Goal: Information Seeking & Learning: Find specific fact

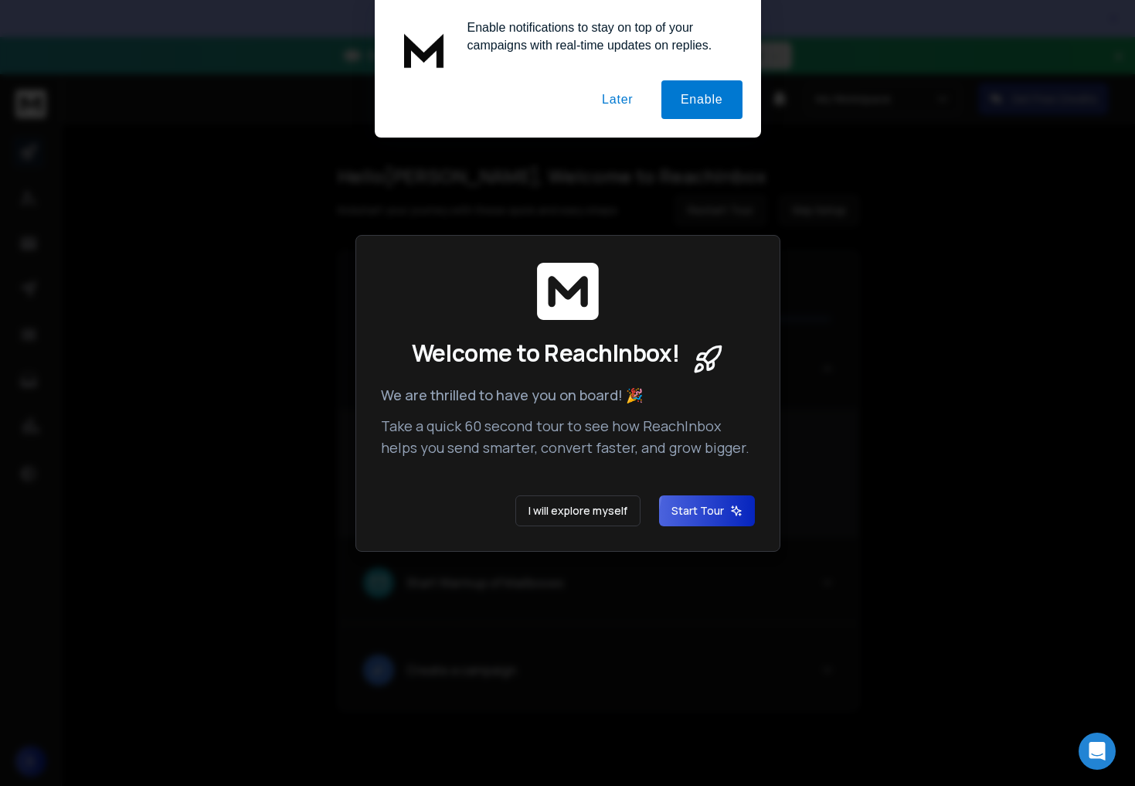
click at [633, 99] on button "Later" at bounding box center [618, 99] width 70 height 39
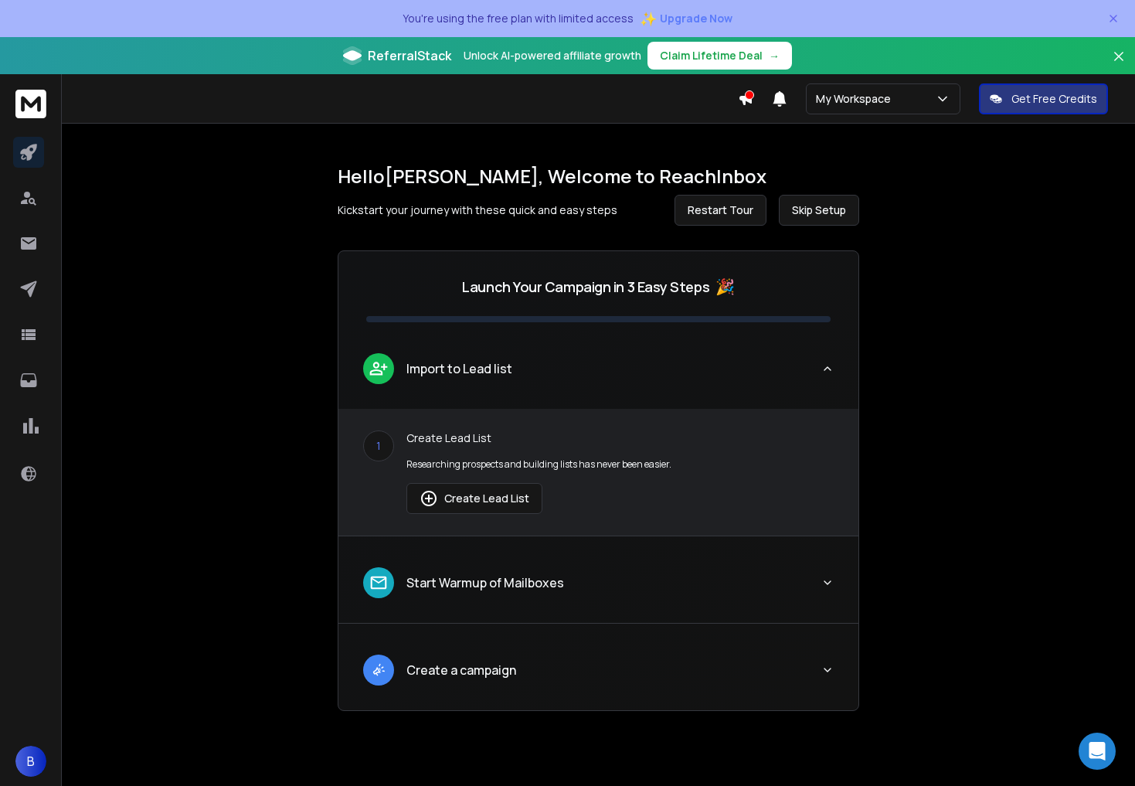
scroll to position [74, 0]
click at [36, 100] on icon at bounding box center [30, 104] width 31 height 29
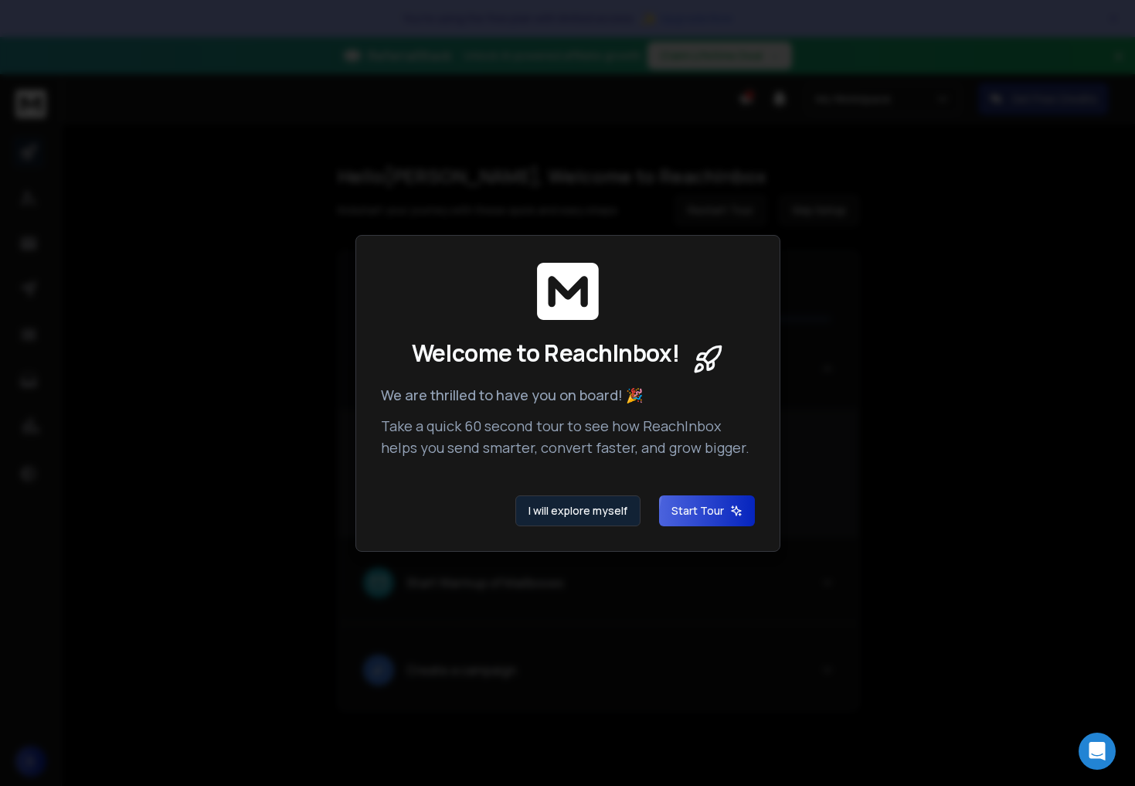
click at [581, 503] on button "I will explore myself" at bounding box center [577, 510] width 125 height 31
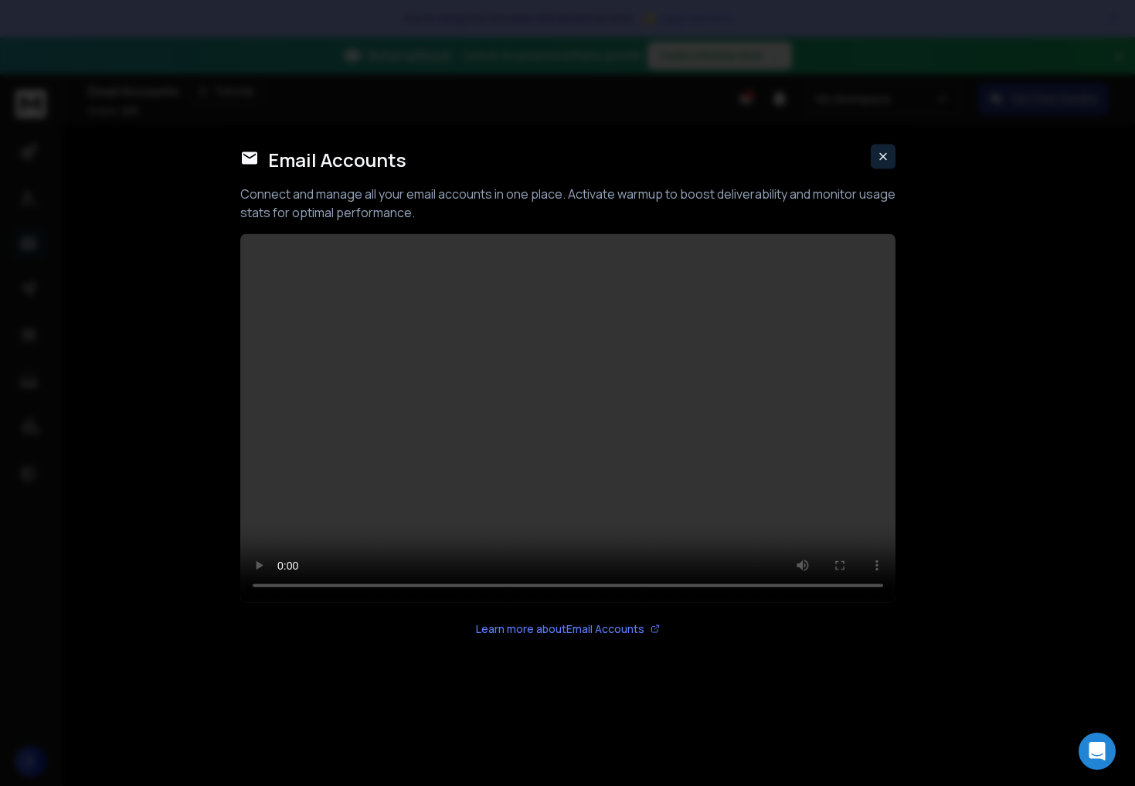
click at [890, 151] on button at bounding box center [883, 156] width 25 height 25
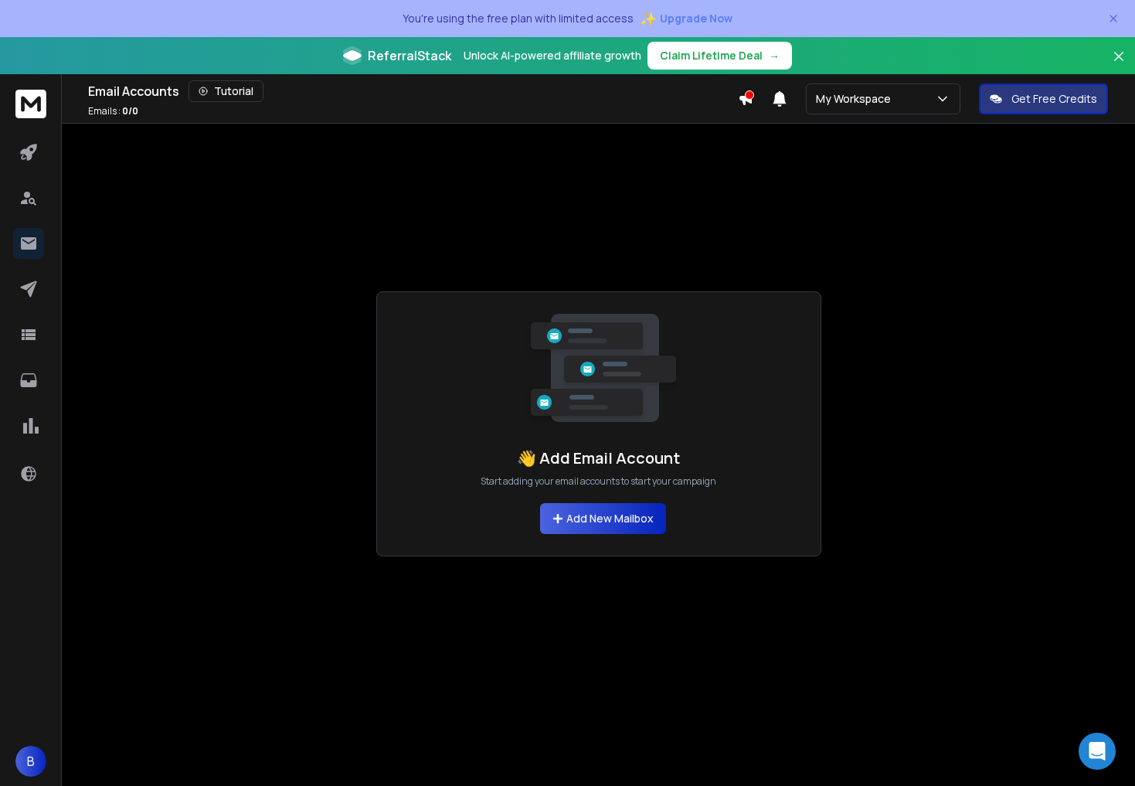
scroll to position [74, 0]
click at [31, 376] on icon at bounding box center [28, 380] width 19 height 19
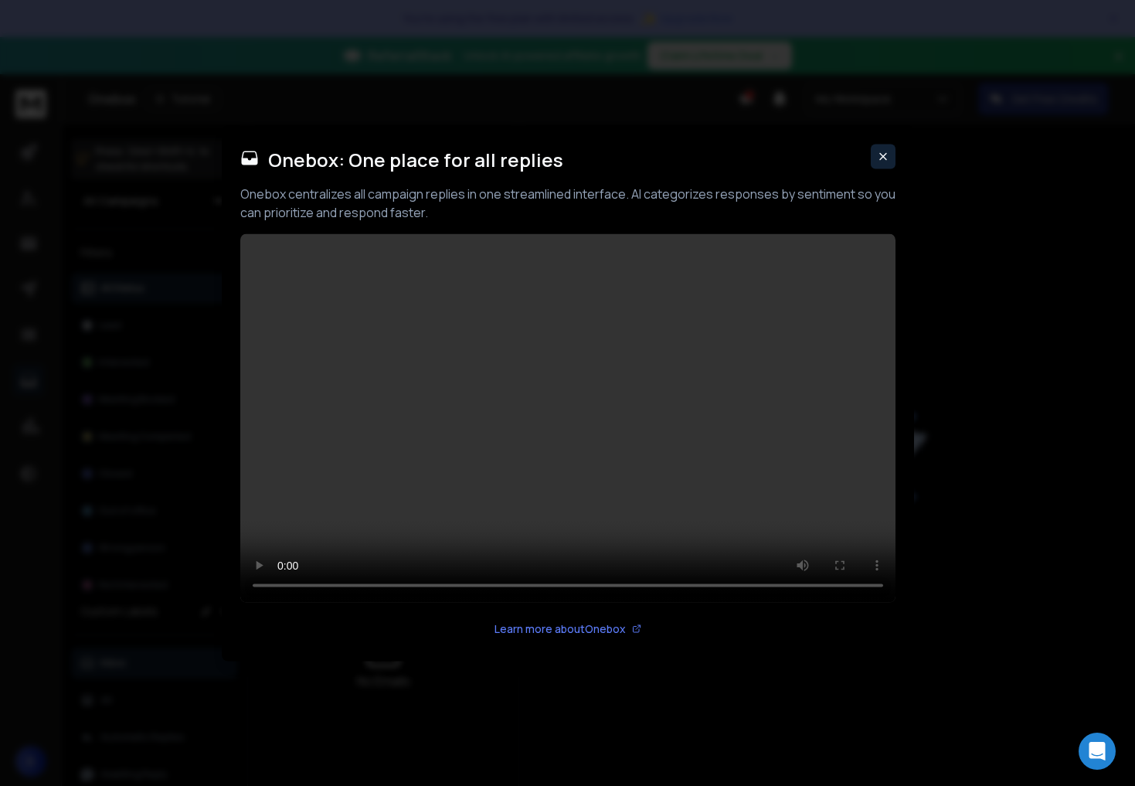
click at [879, 157] on icon at bounding box center [883, 156] width 12 height 12
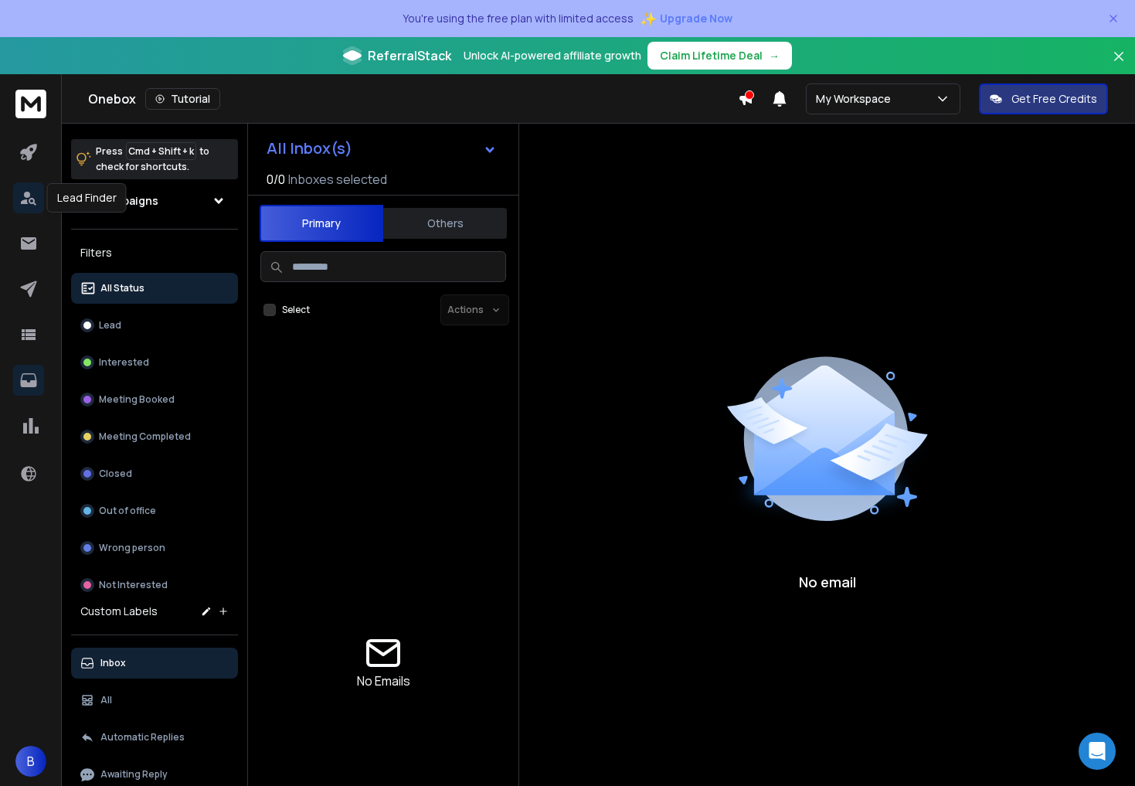
click at [19, 202] on icon at bounding box center [28, 198] width 19 height 19
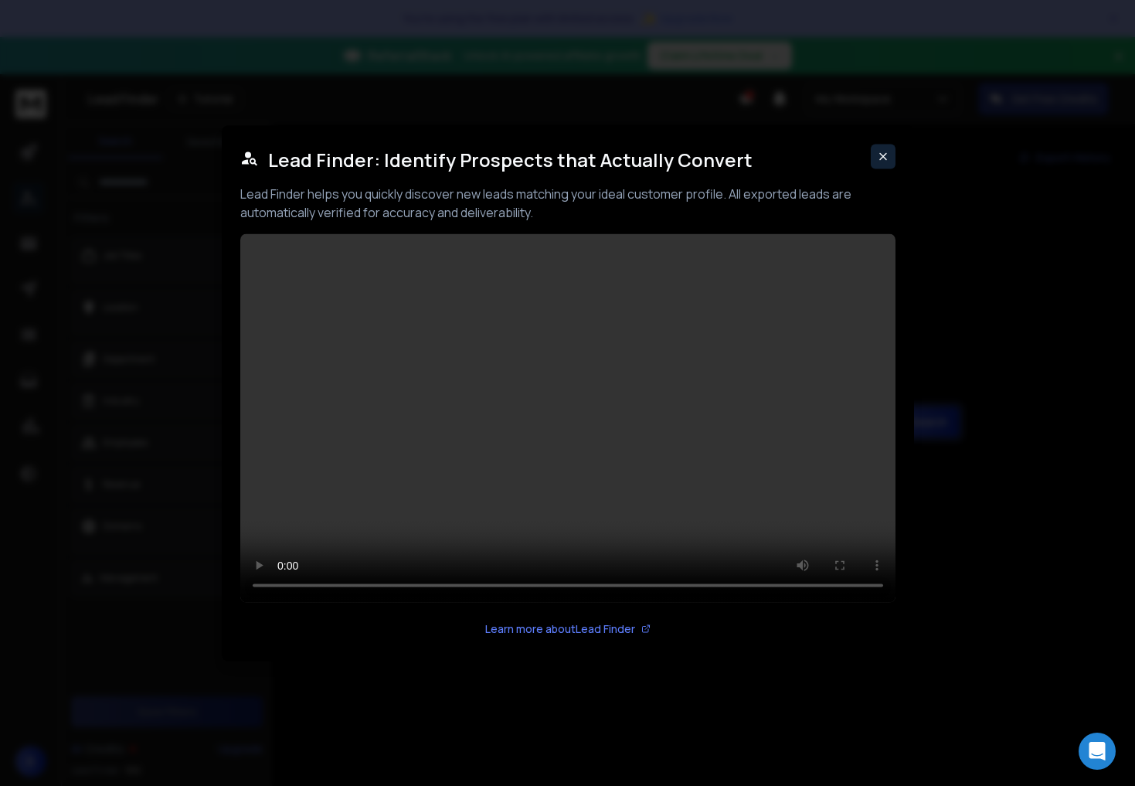
click at [881, 150] on icon at bounding box center [883, 156] width 12 height 12
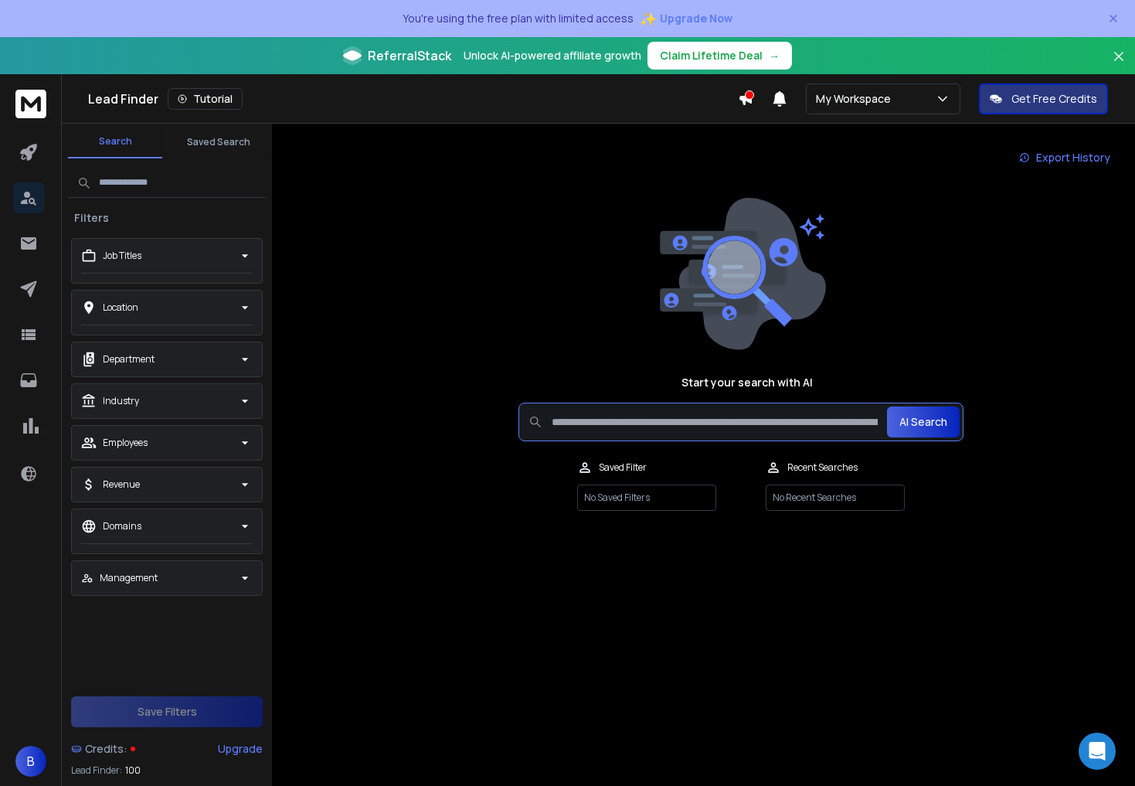
click at [182, 191] on input at bounding box center [167, 182] width 198 height 31
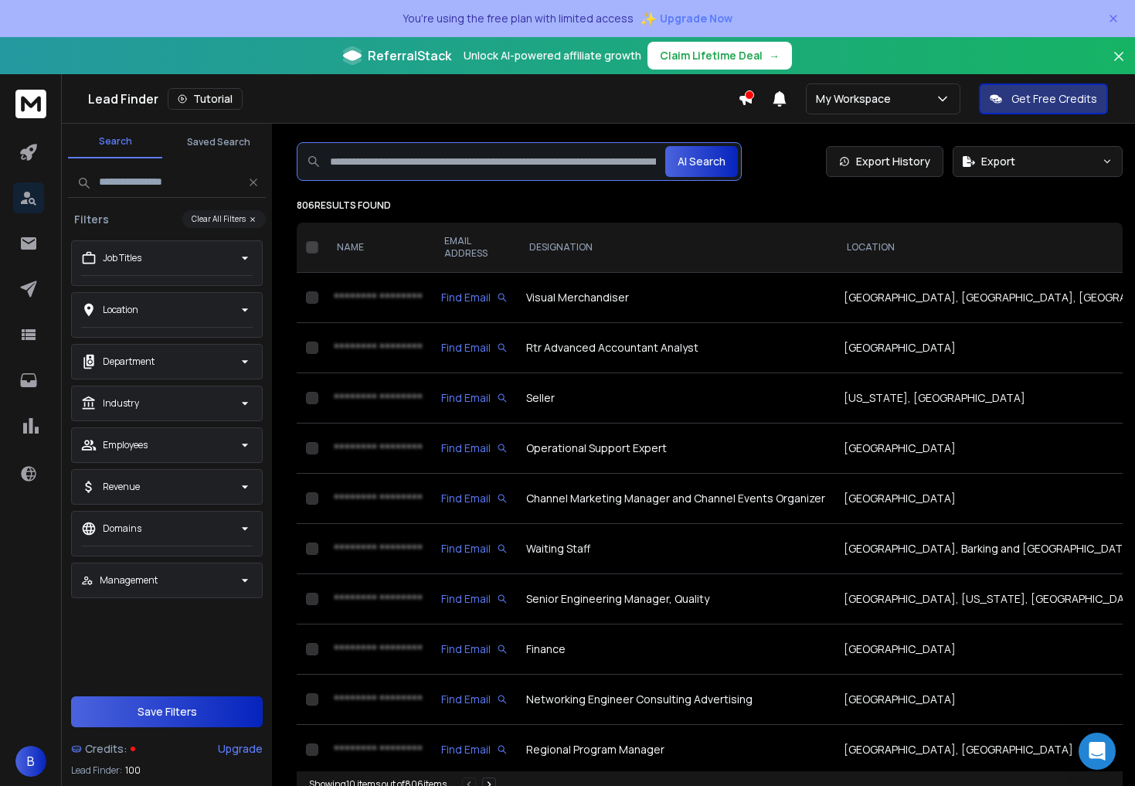
type input "**********"
click at [185, 188] on input "**********" at bounding box center [167, 182] width 198 height 31
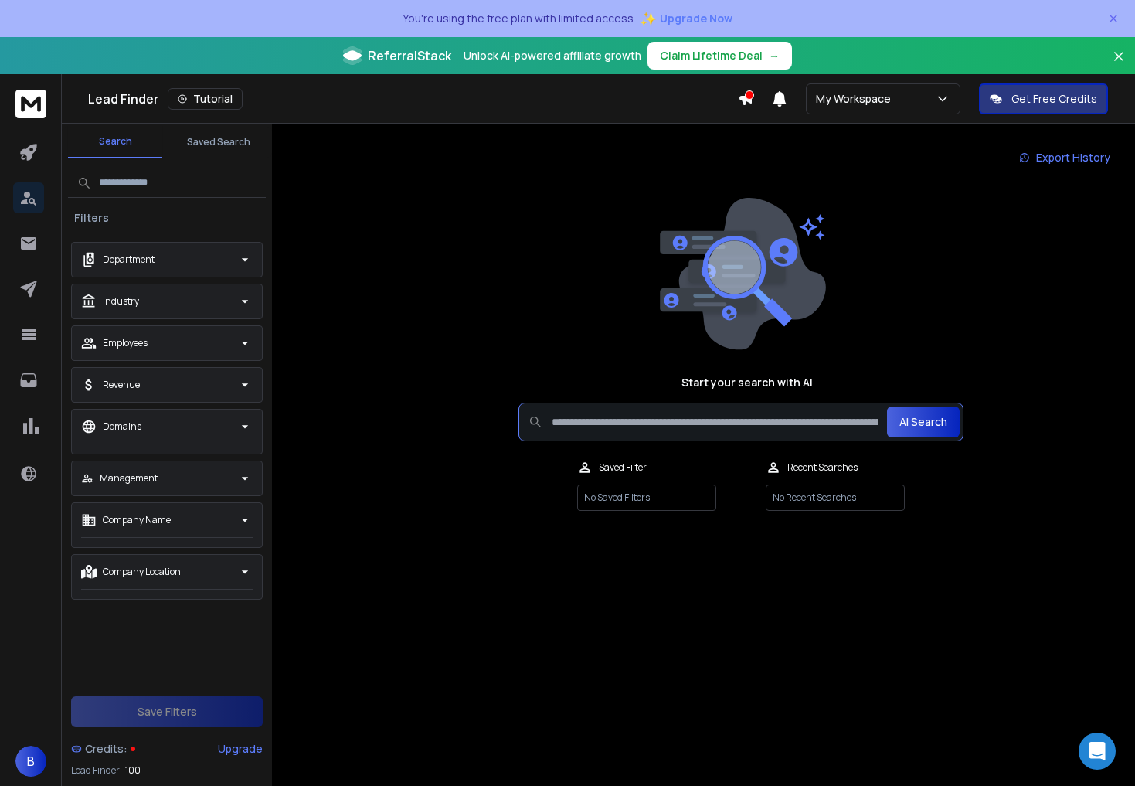
scroll to position [100, 0]
click at [237, 516] on icon at bounding box center [244, 519] width 15 height 15
type input "**********"
click at [237, 517] on icon at bounding box center [244, 519] width 15 height 15
click at [599, 428] on textarea at bounding box center [715, 421] width 326 height 31
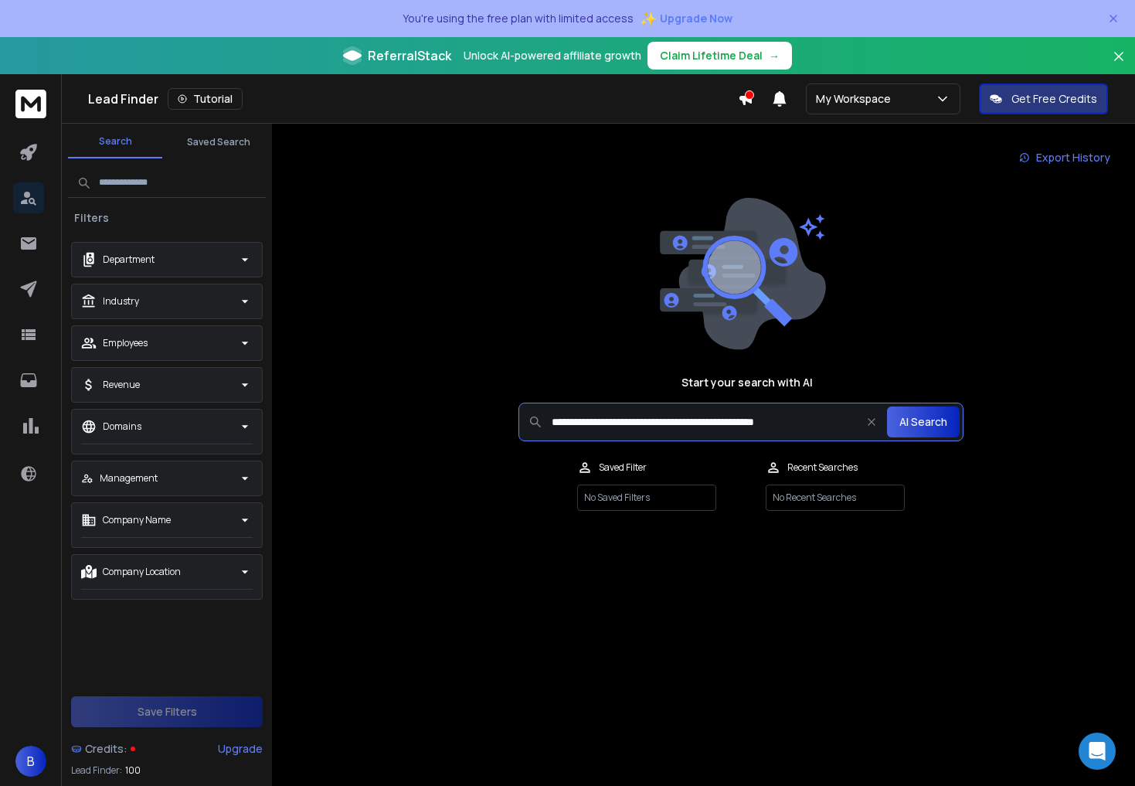
type textarea "**********"
click at [916, 428] on button "AI Search" at bounding box center [923, 421] width 73 height 31
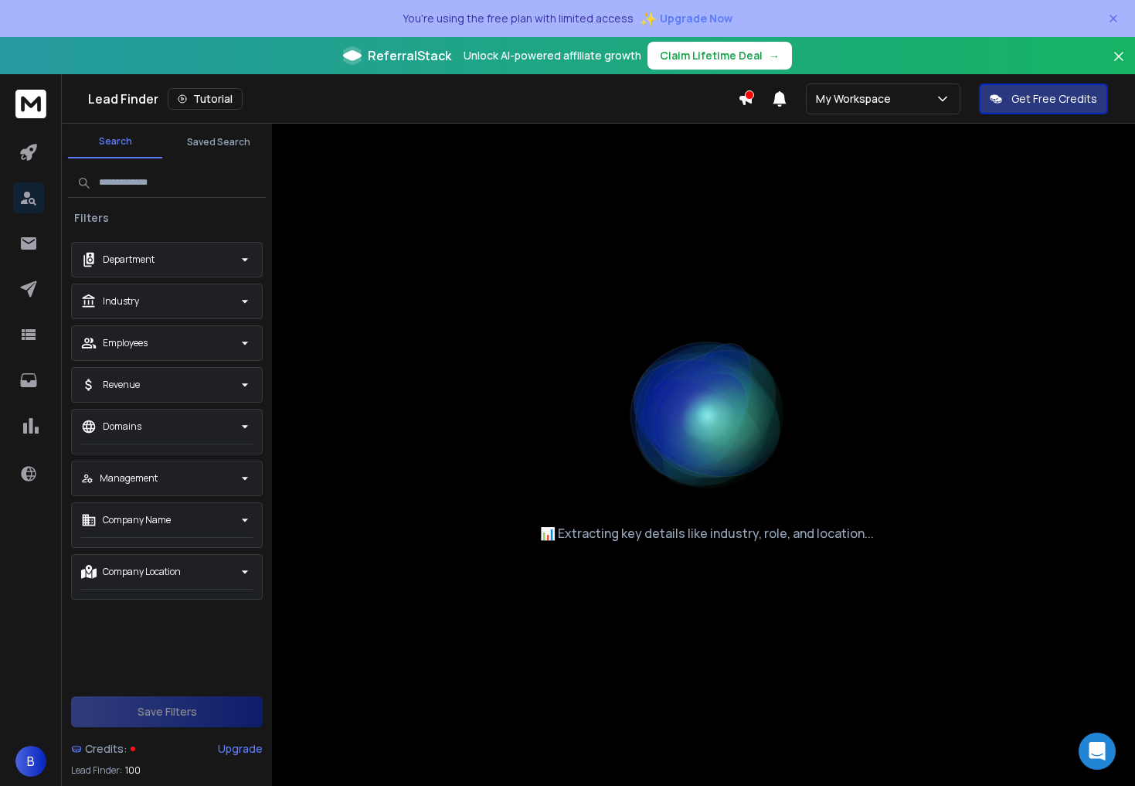
type input "**********"
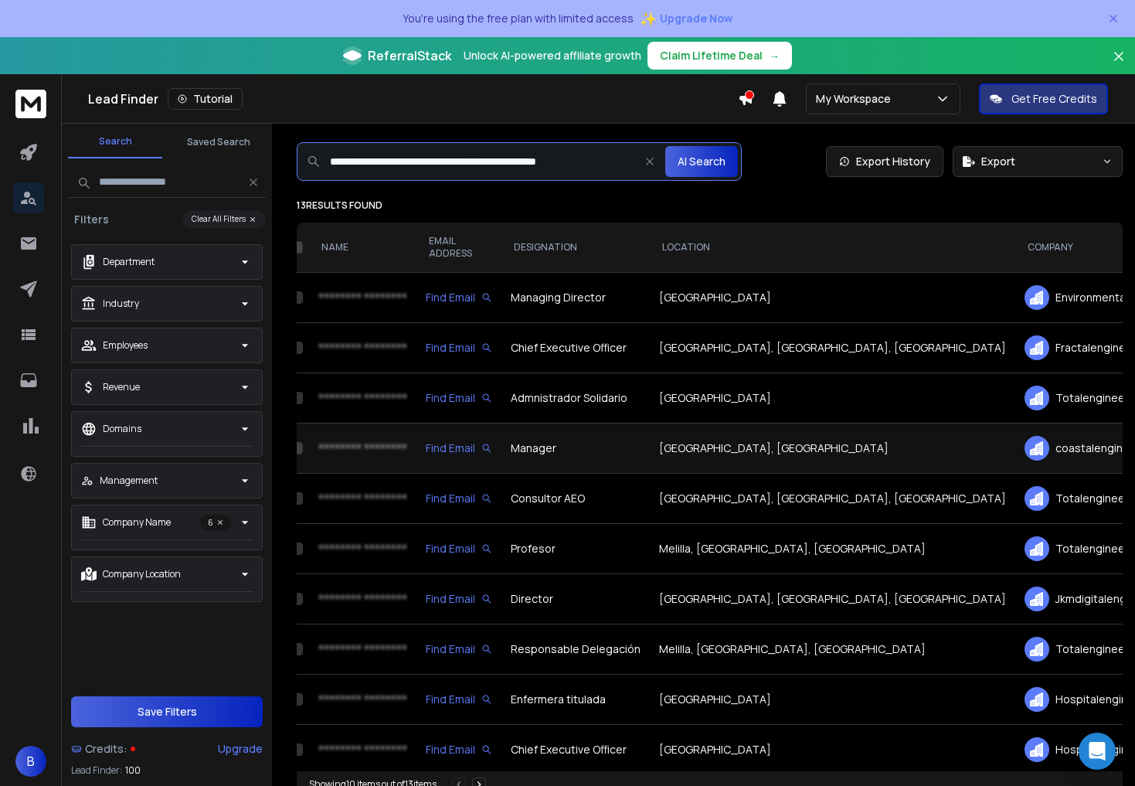
scroll to position [0, 19]
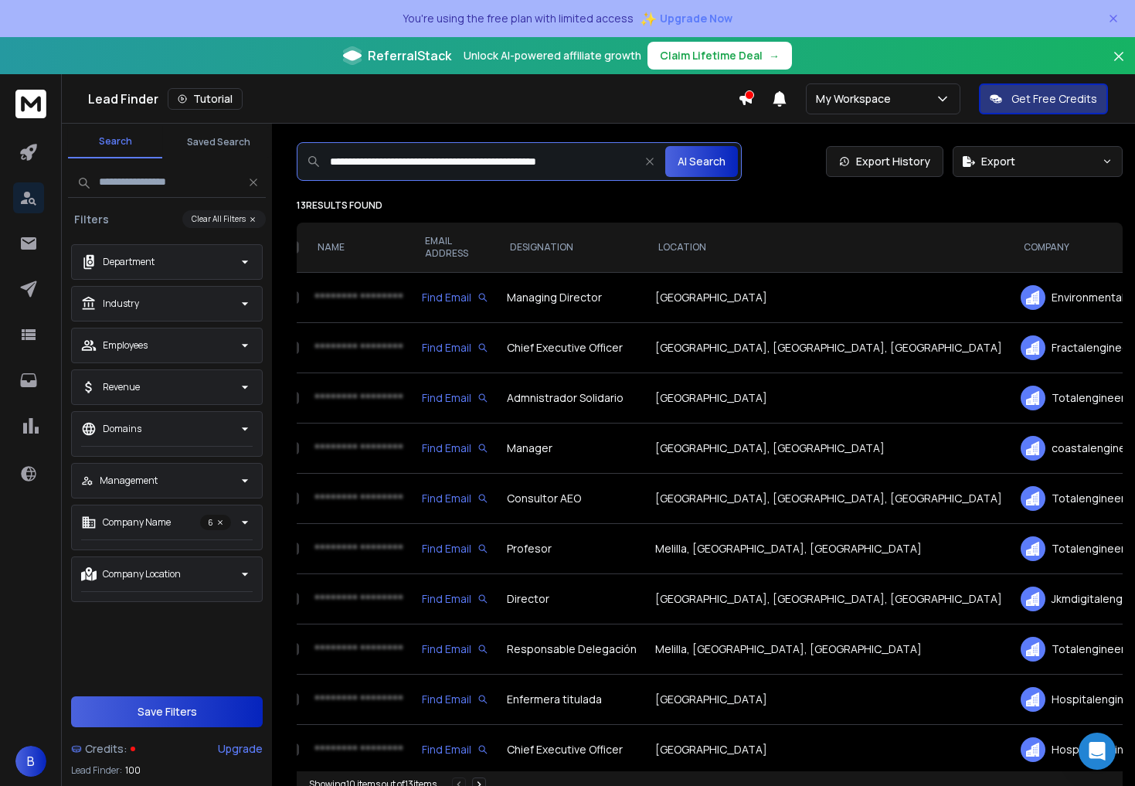
click at [230, 518] on div "6" at bounding box center [226, 522] width 53 height 15
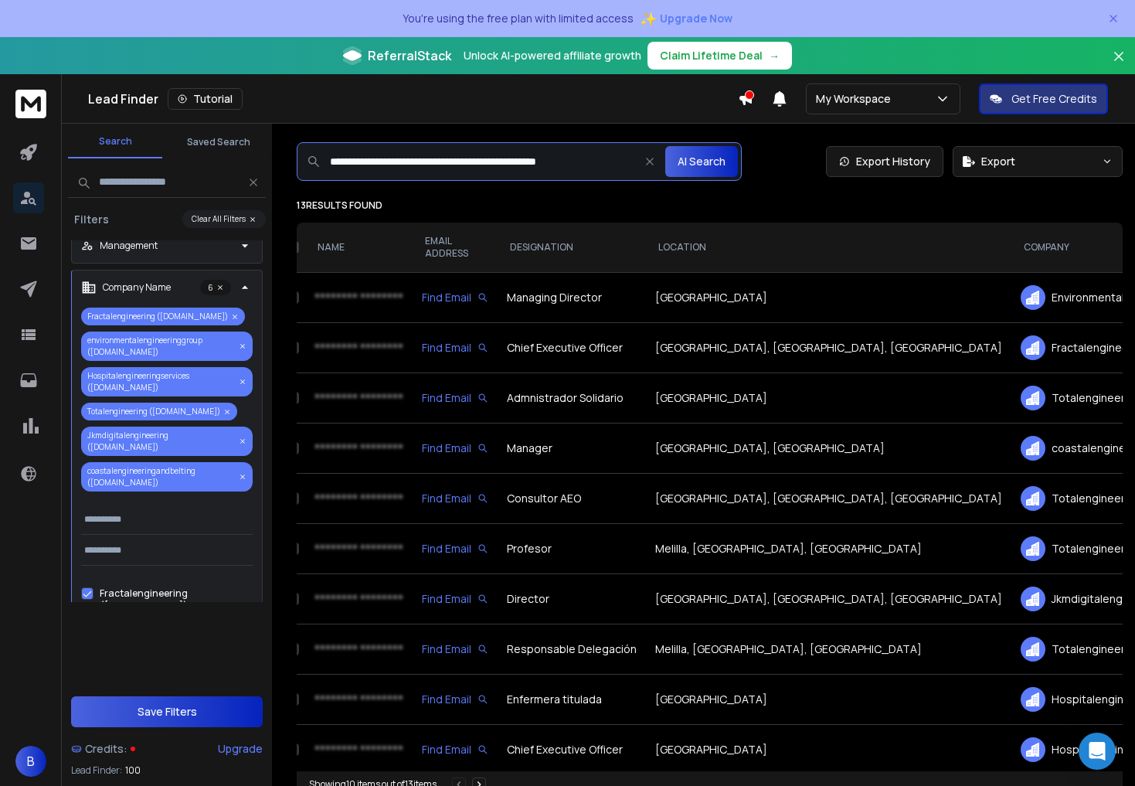
scroll to position [318, 0]
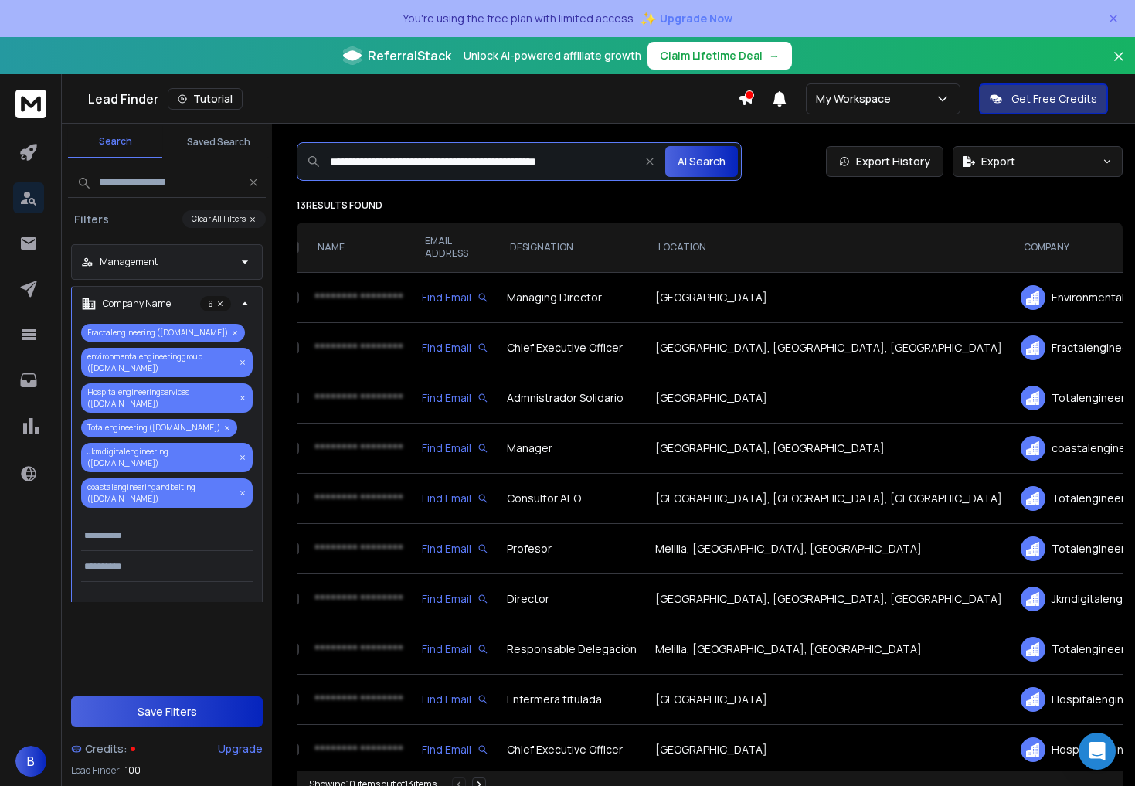
click at [216, 301] on icon at bounding box center [220, 304] width 8 height 8
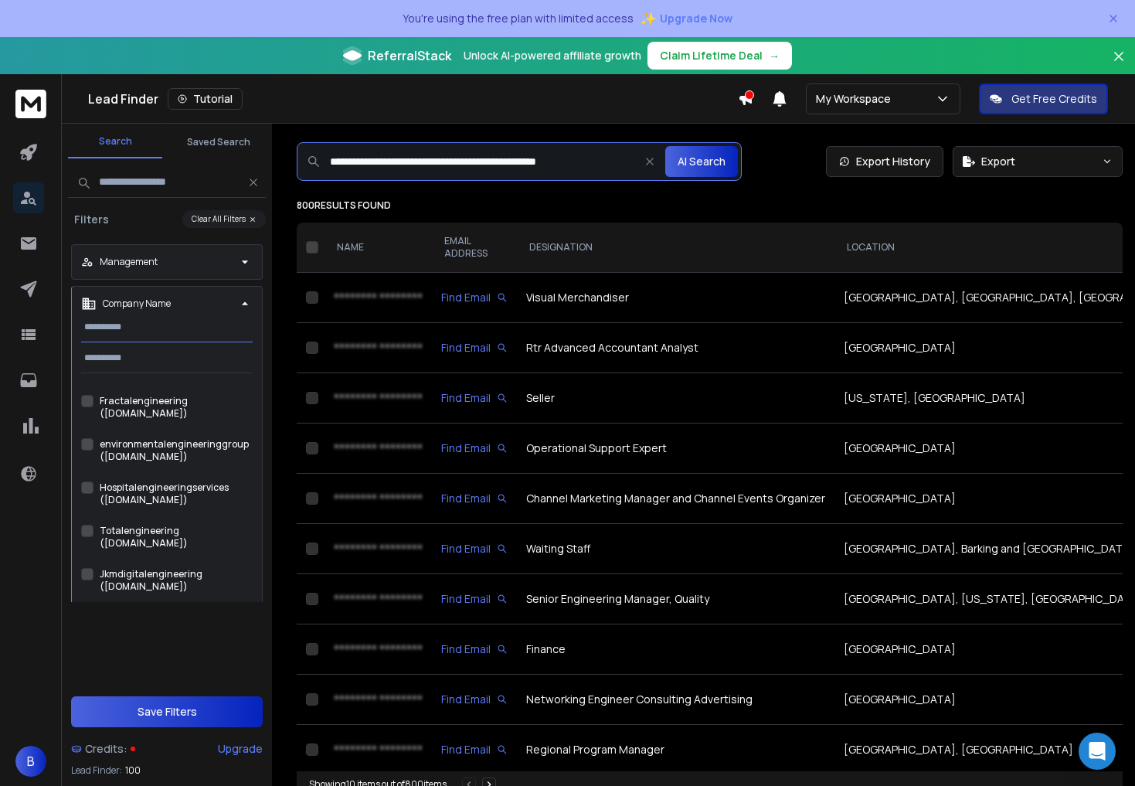
click at [187, 341] on input at bounding box center [167, 326] width 172 height 31
type input "**********"
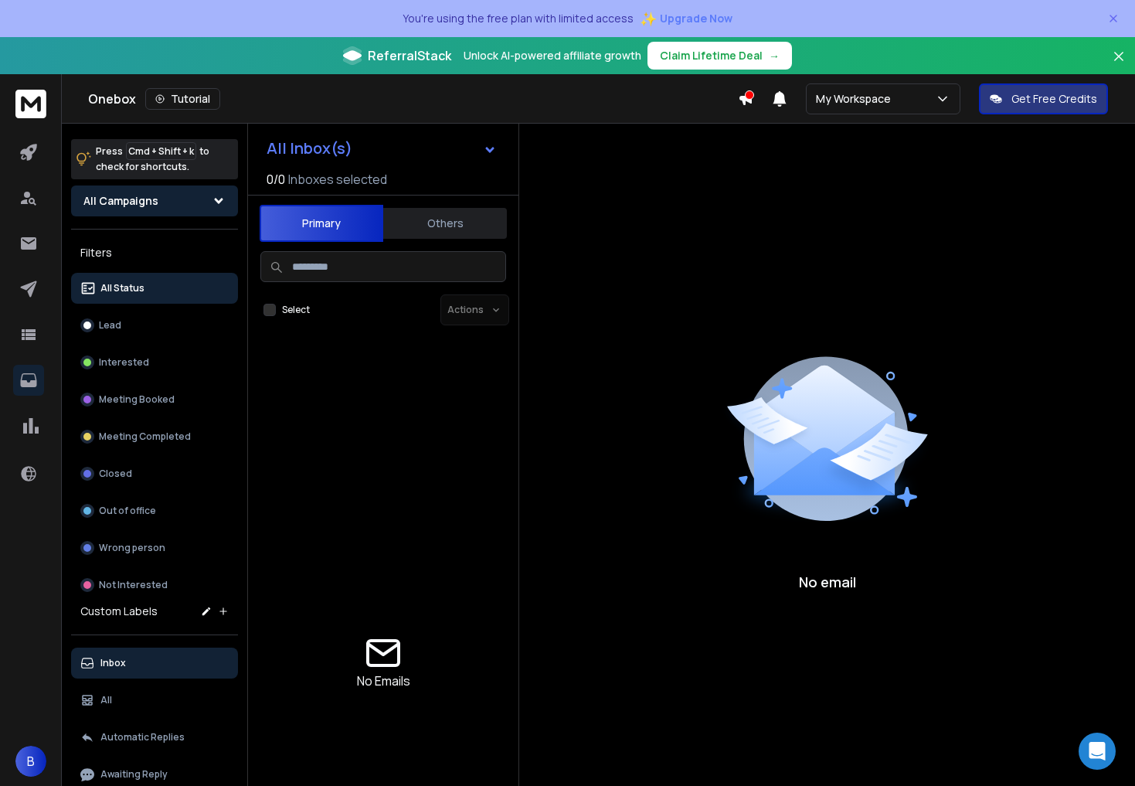
click at [185, 199] on button "All Campaigns" at bounding box center [154, 200] width 167 height 31
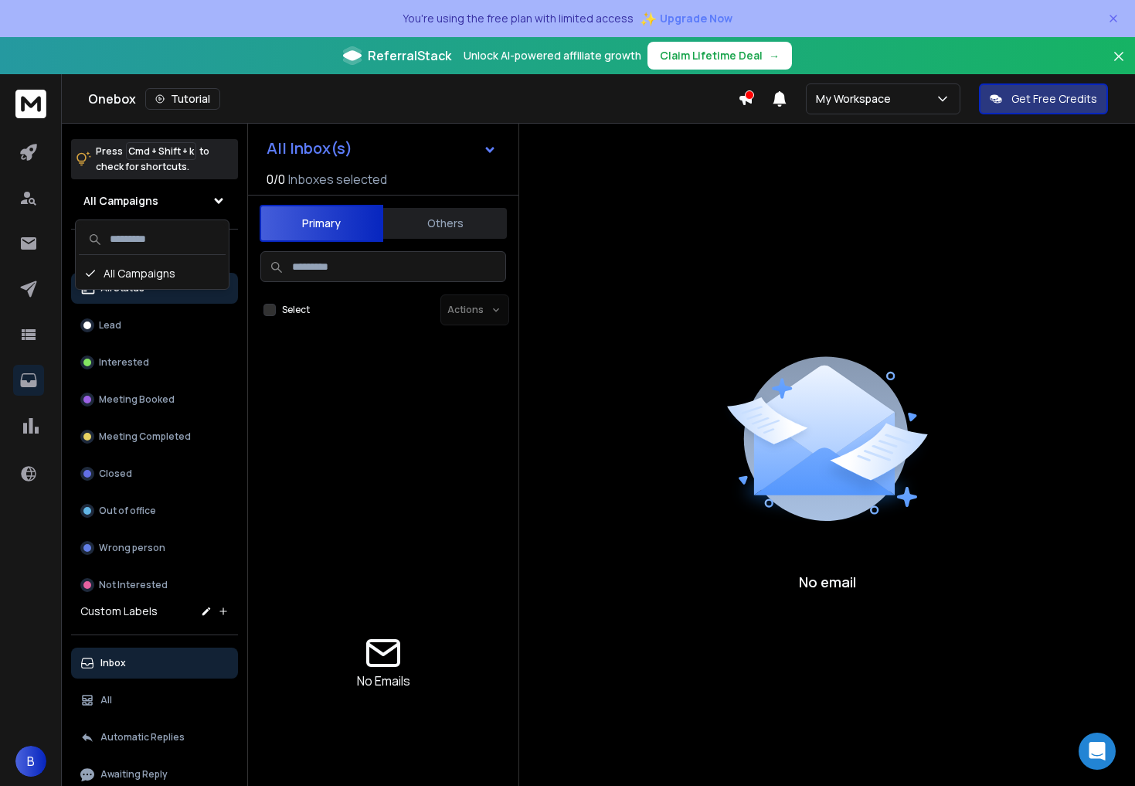
click at [284, 404] on div "No Emails" at bounding box center [383, 632] width 258 height 582
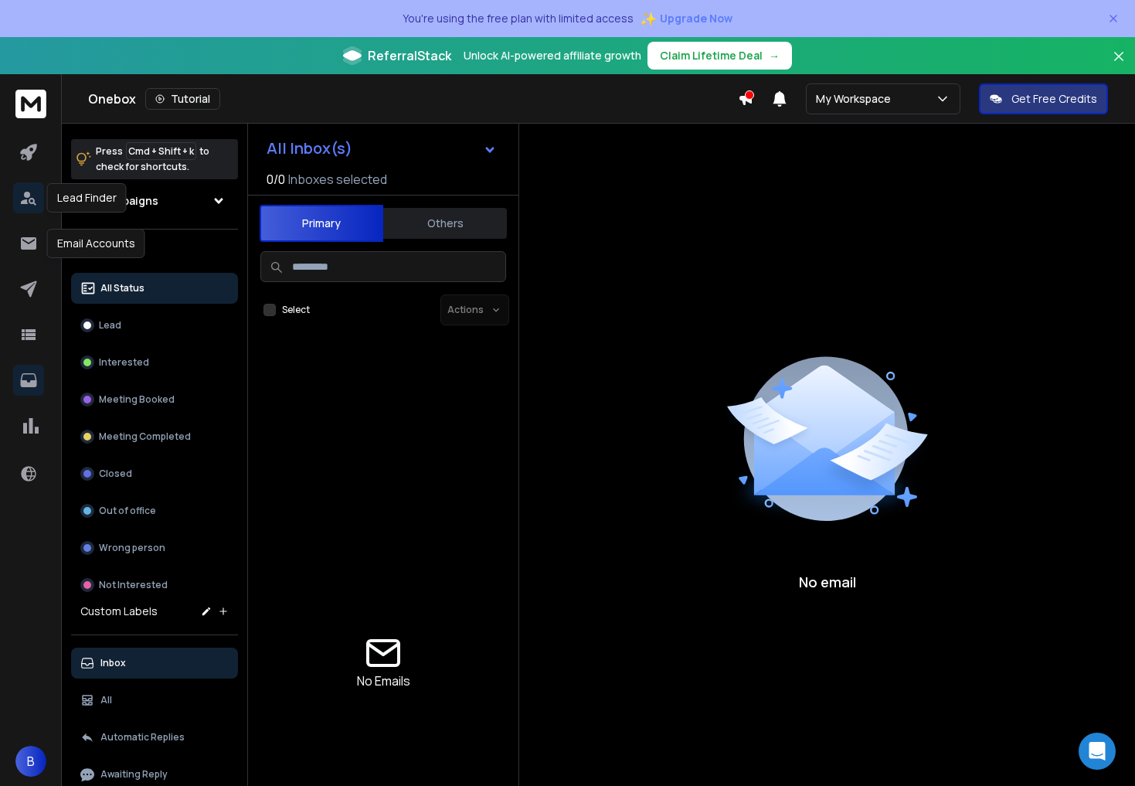
click at [32, 206] on icon at bounding box center [28, 198] width 19 height 19
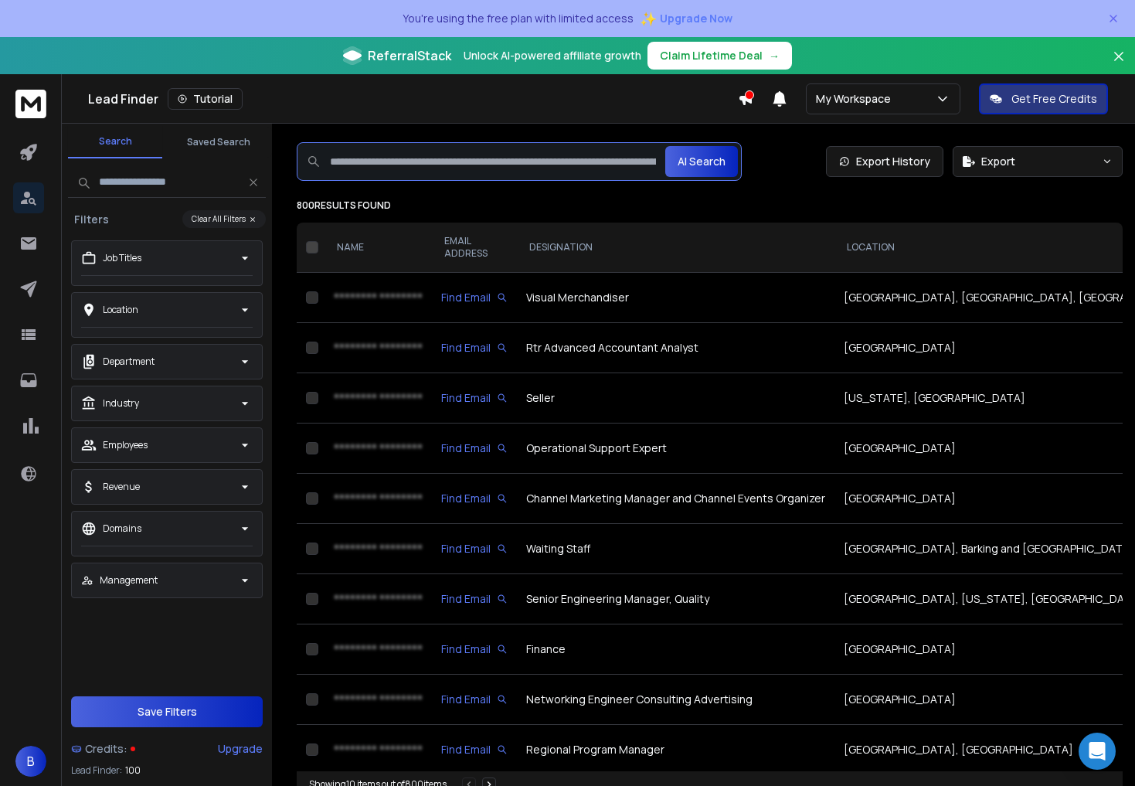
click at [244, 537] on div "Domains" at bounding box center [167, 534] width 192 height 46
click at [223, 527] on div "Domains" at bounding box center [167, 528] width 172 height 15
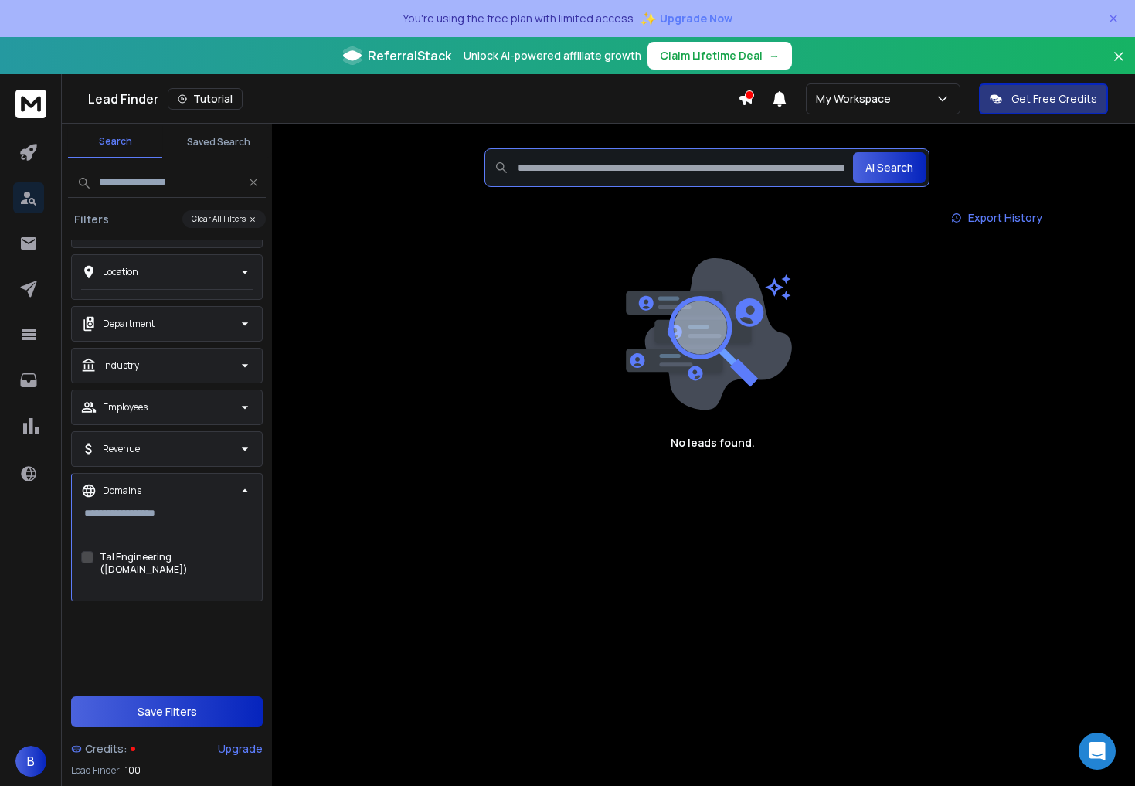
scroll to position [54, 0]
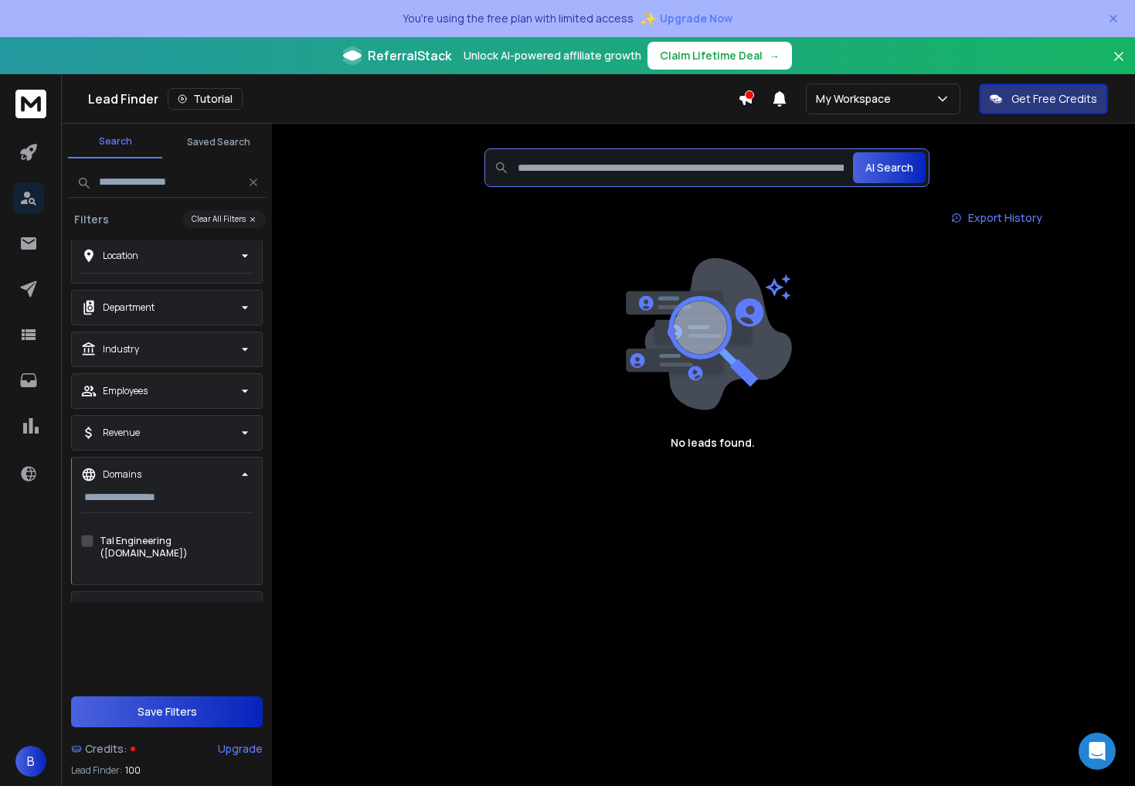
type input "**********"
click at [94, 534] on div "Tal Engineering ([DOMAIN_NAME])" at bounding box center [167, 546] width 172 height 43
click at [89, 539] on \(talengineering\ "Tal Engineering ([DOMAIN_NAME])" at bounding box center [87, 541] width 12 height 12
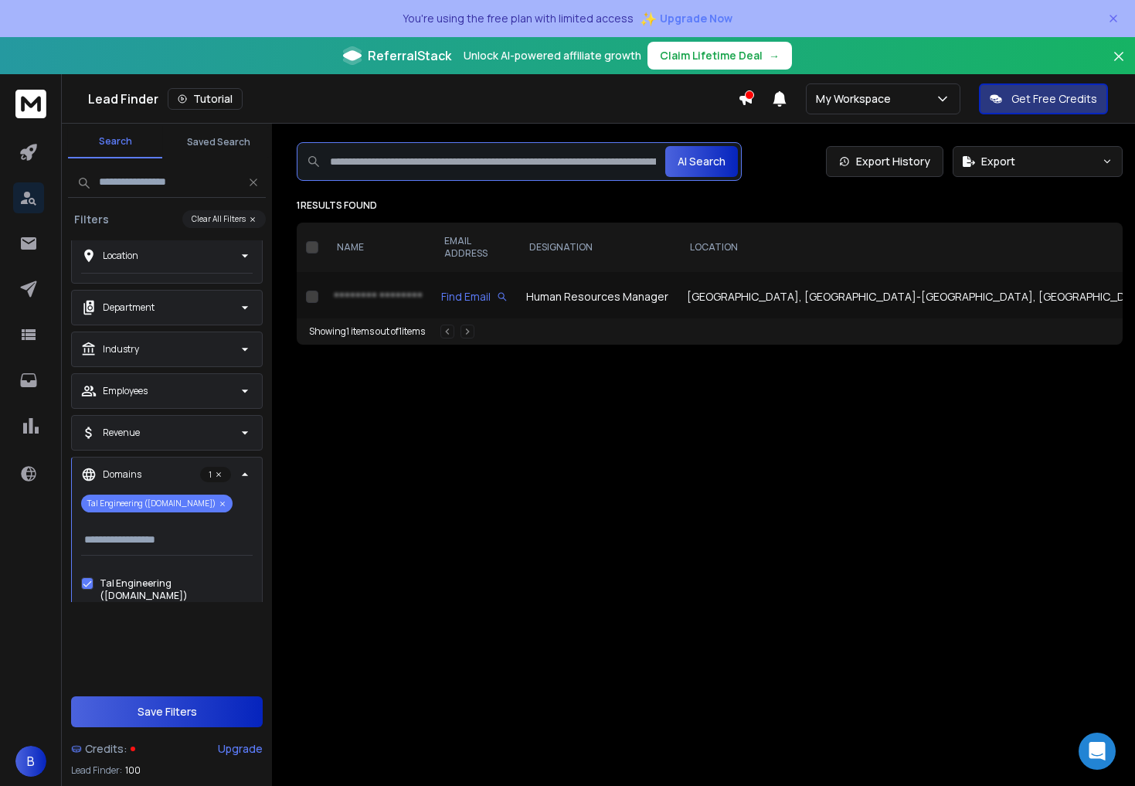
click at [608, 289] on td "Human Resources Manager" at bounding box center [597, 296] width 161 height 49
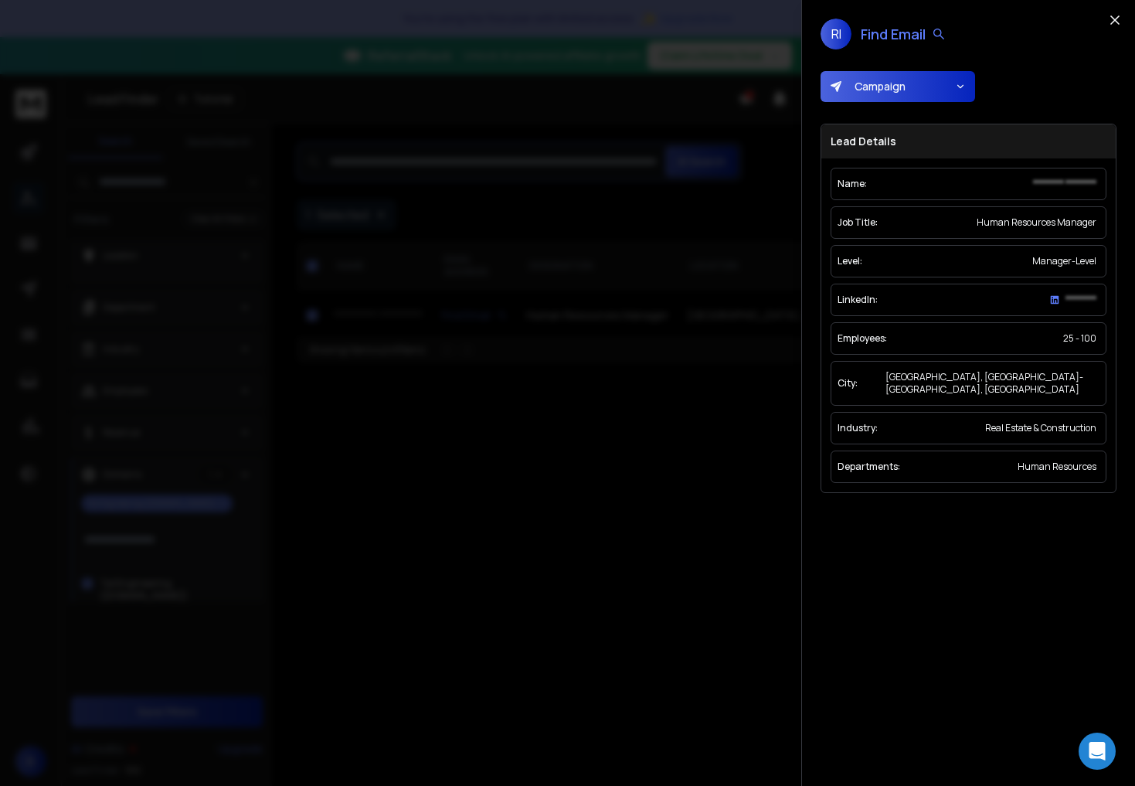
click at [1109, 15] on icon "button" at bounding box center [1114, 19] width 15 height 15
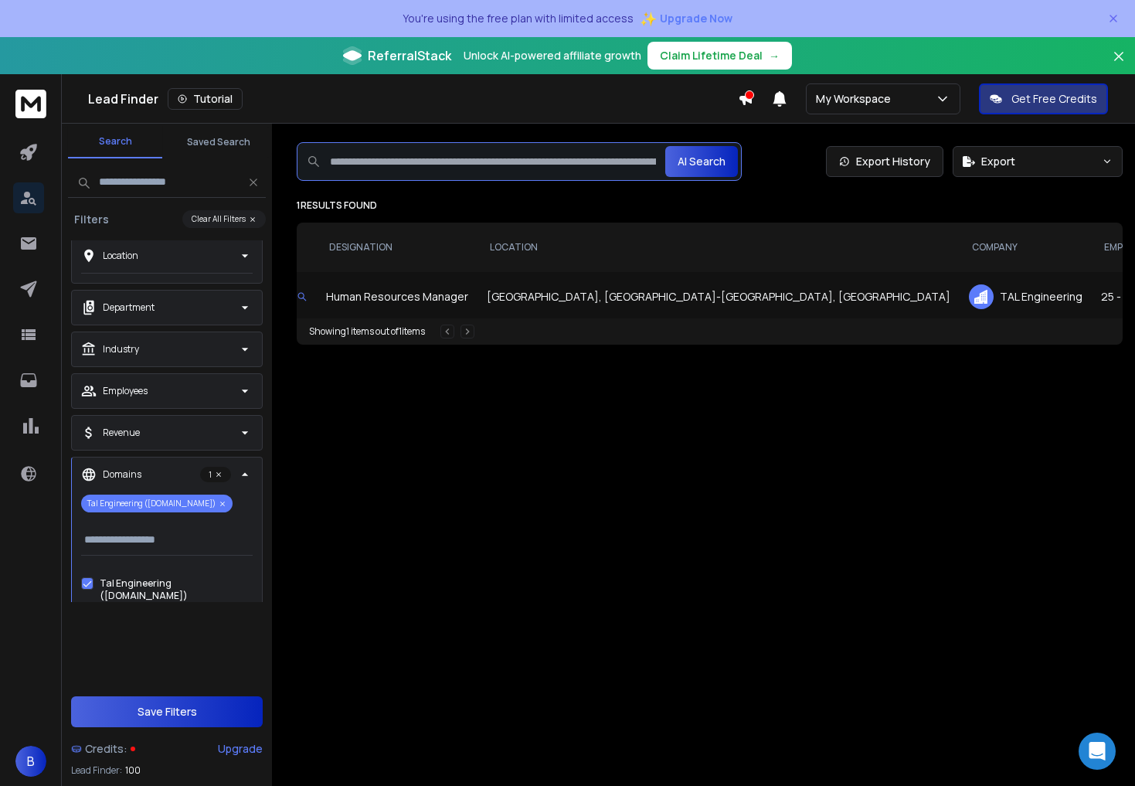
scroll to position [0, 0]
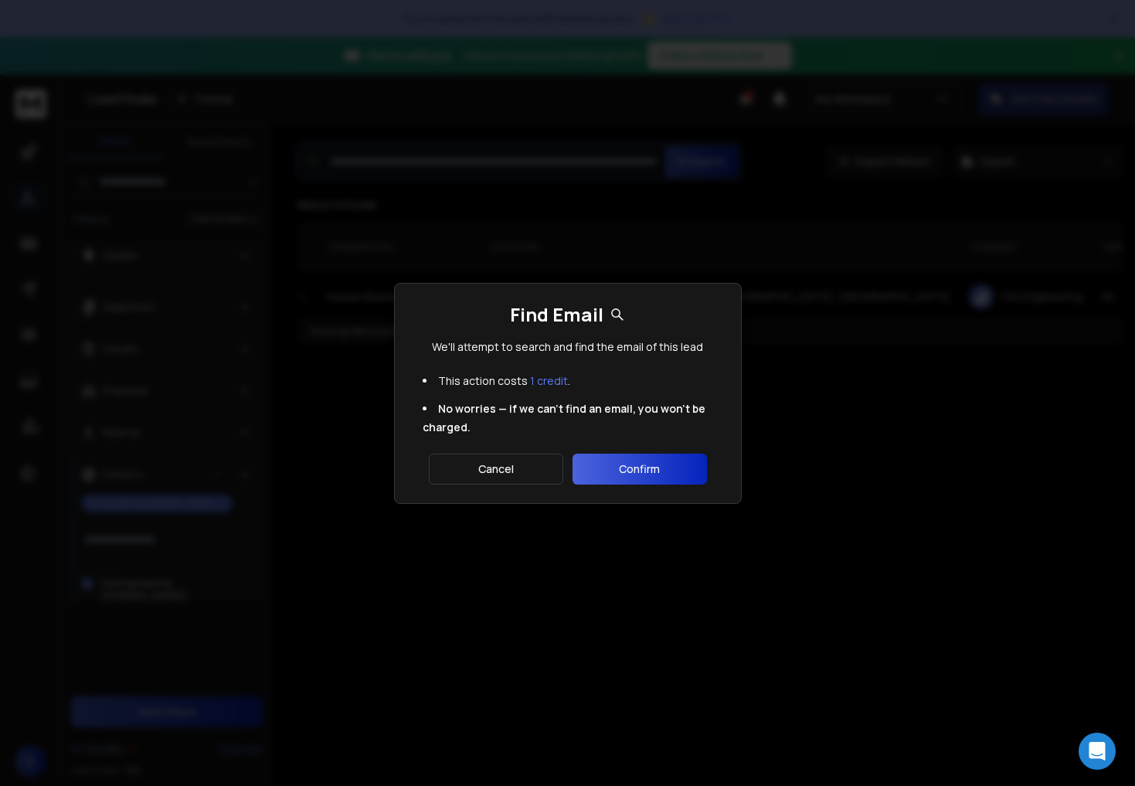
click at [618, 475] on button "Confirm" at bounding box center [640, 469] width 134 height 31
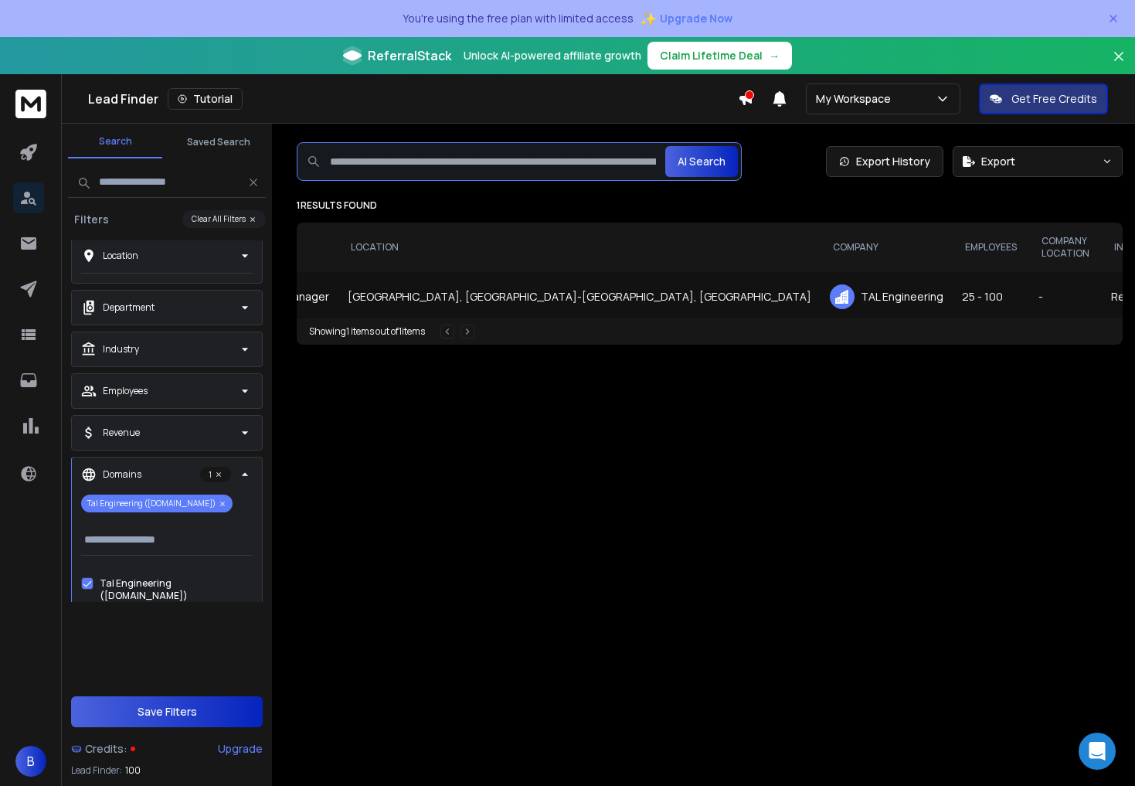
scroll to position [0, 453]
